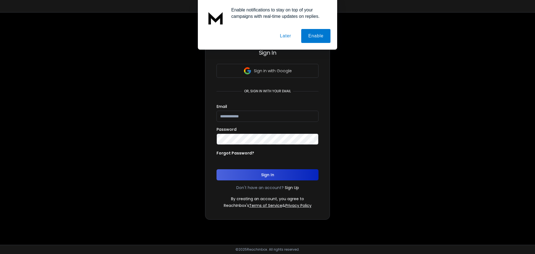
click at [290, 33] on button "Later" at bounding box center [285, 36] width 25 height 14
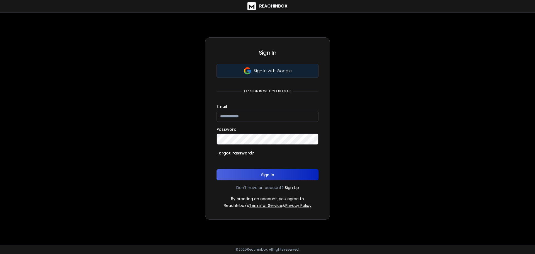
click at [270, 67] on button "Sign in with Google" at bounding box center [267, 71] width 102 height 14
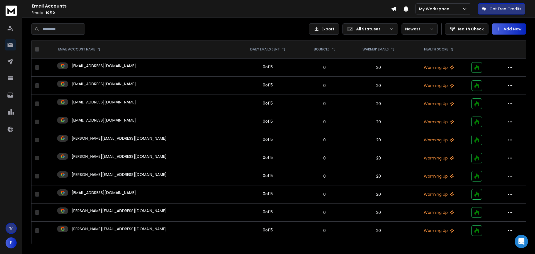
click at [168, 66] on div "fabio.b@flowsideai-agency.com" at bounding box center [144, 65] width 174 height 7
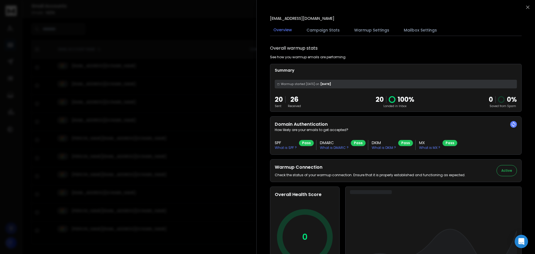
click at [226, 30] on div at bounding box center [267, 127] width 535 height 254
